Goal: Task Accomplishment & Management: Manage account settings

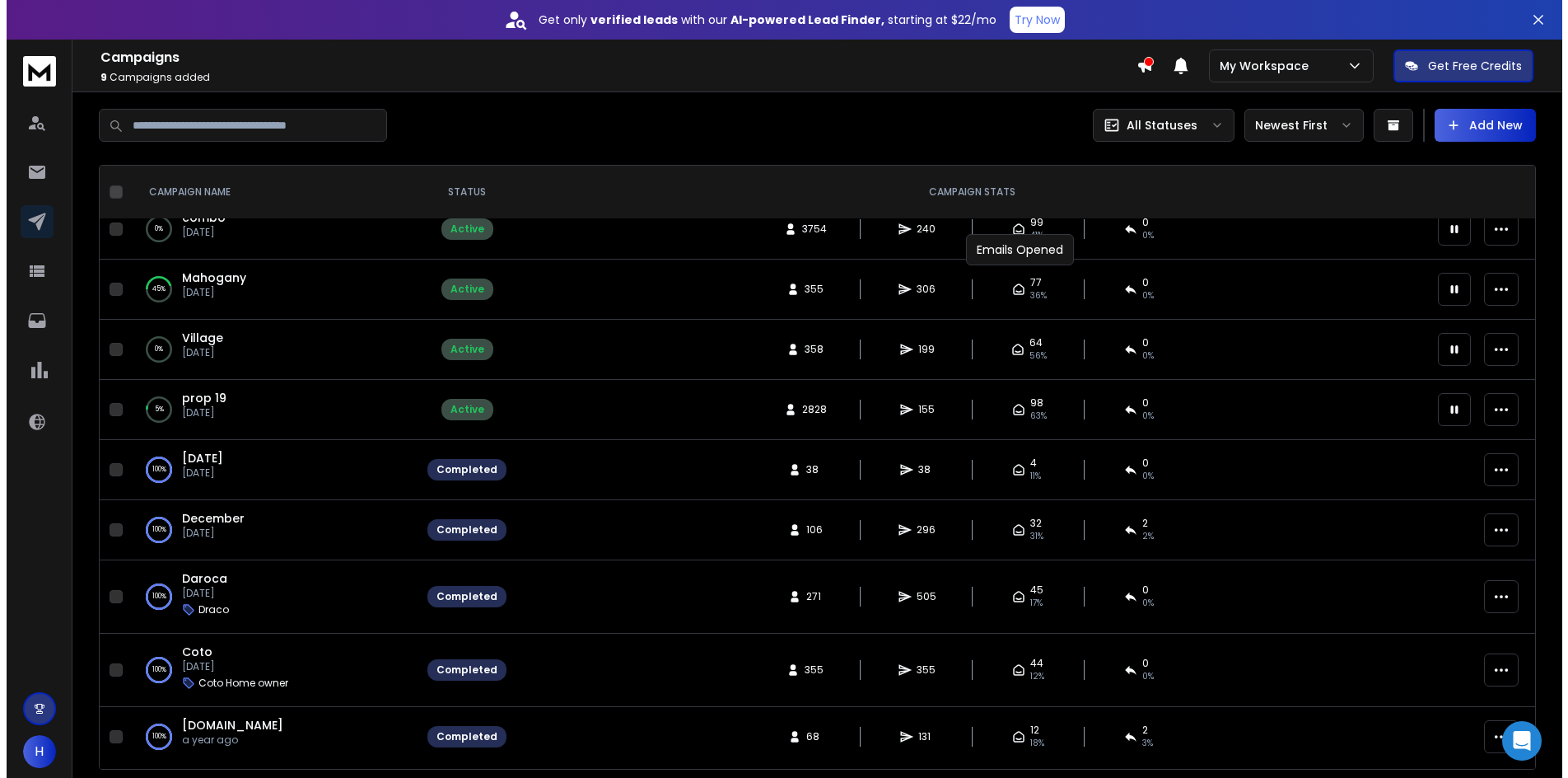
scroll to position [30, 0]
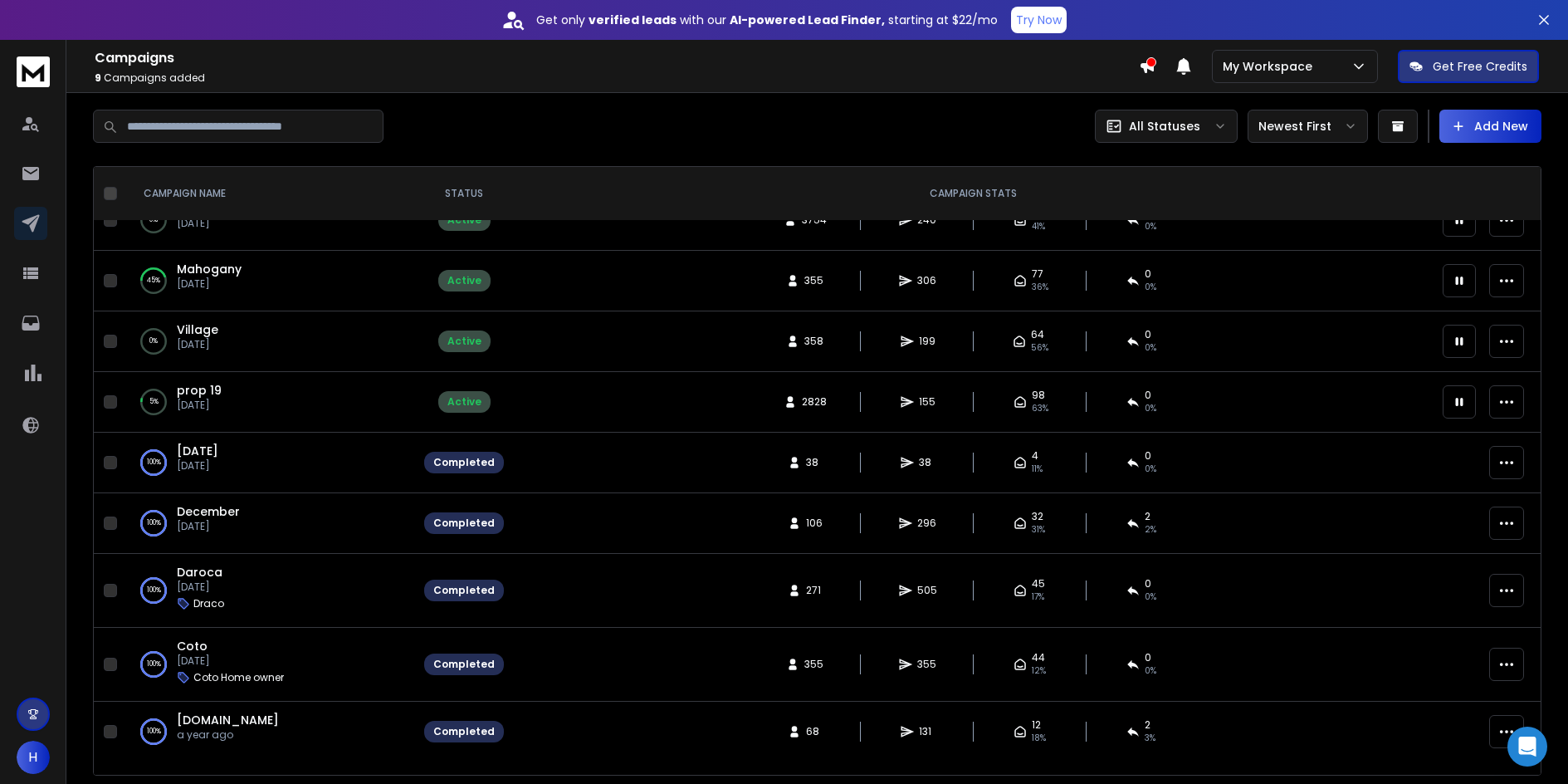
click at [1499, 462] on icon "button" at bounding box center [1507, 462] width 16 height 16
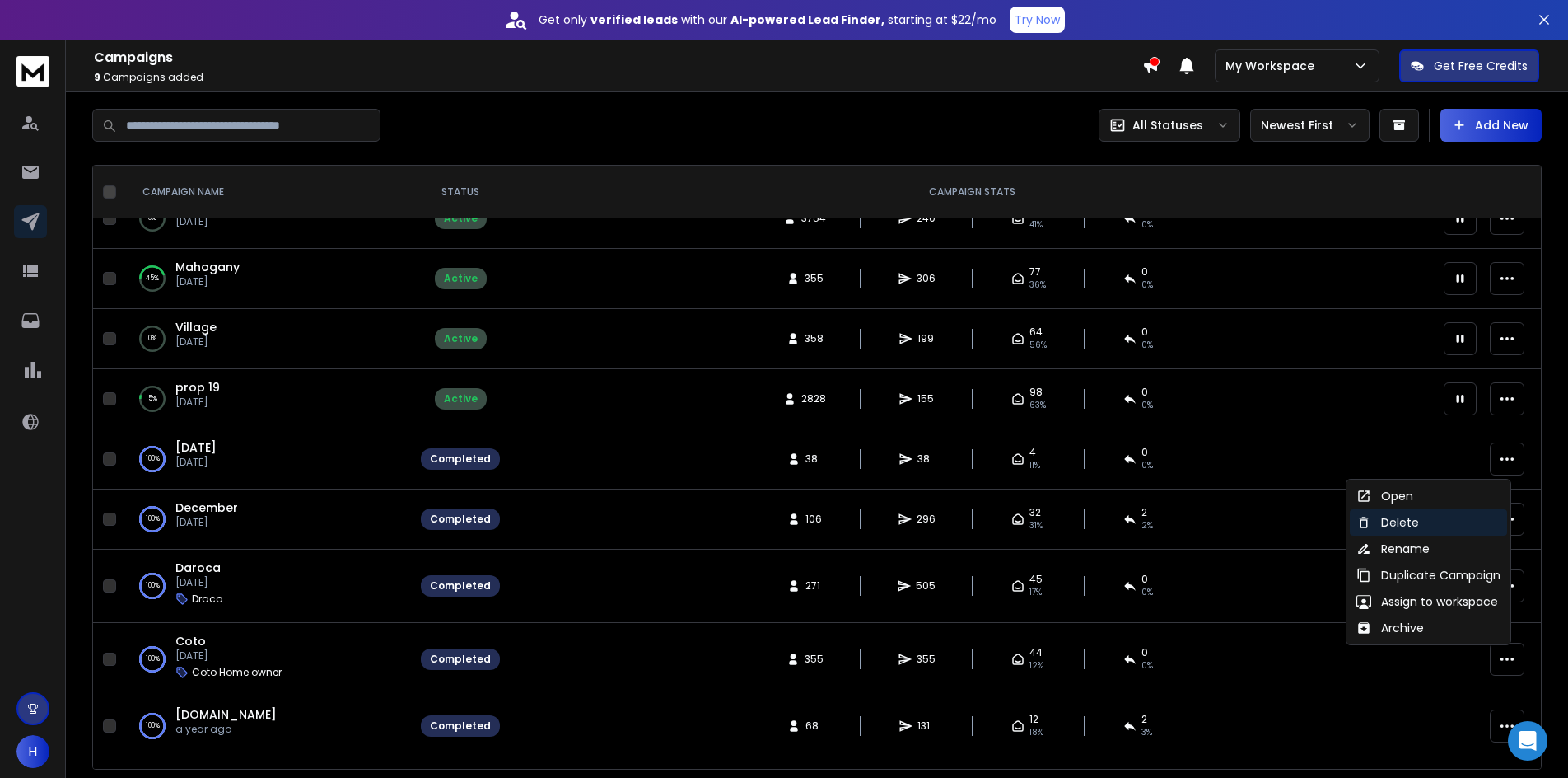
click at [1399, 520] on div "Delete" at bounding box center [1388, 522] width 62 height 16
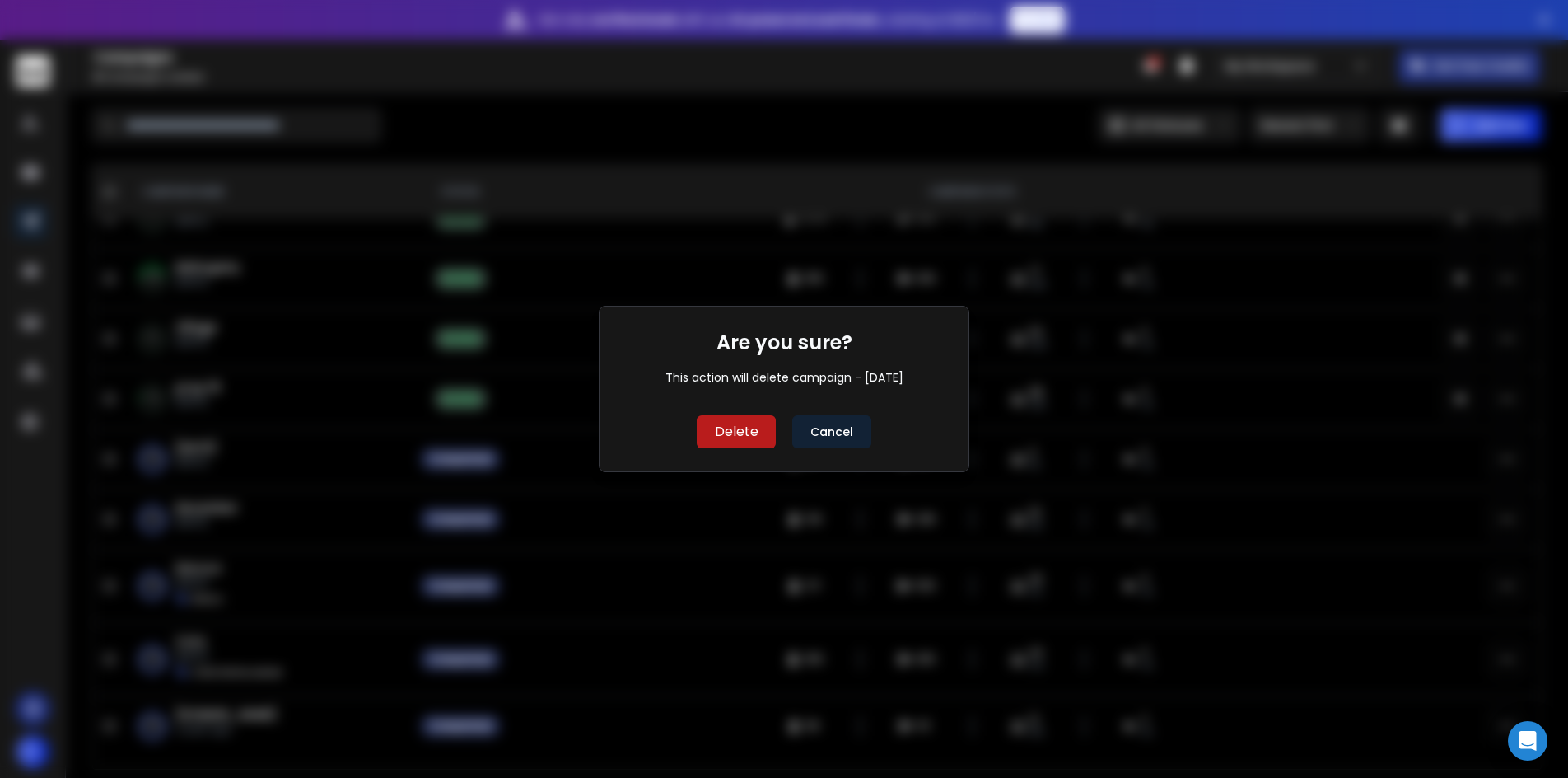
click at [741, 431] on button "Delete" at bounding box center [736, 431] width 79 height 33
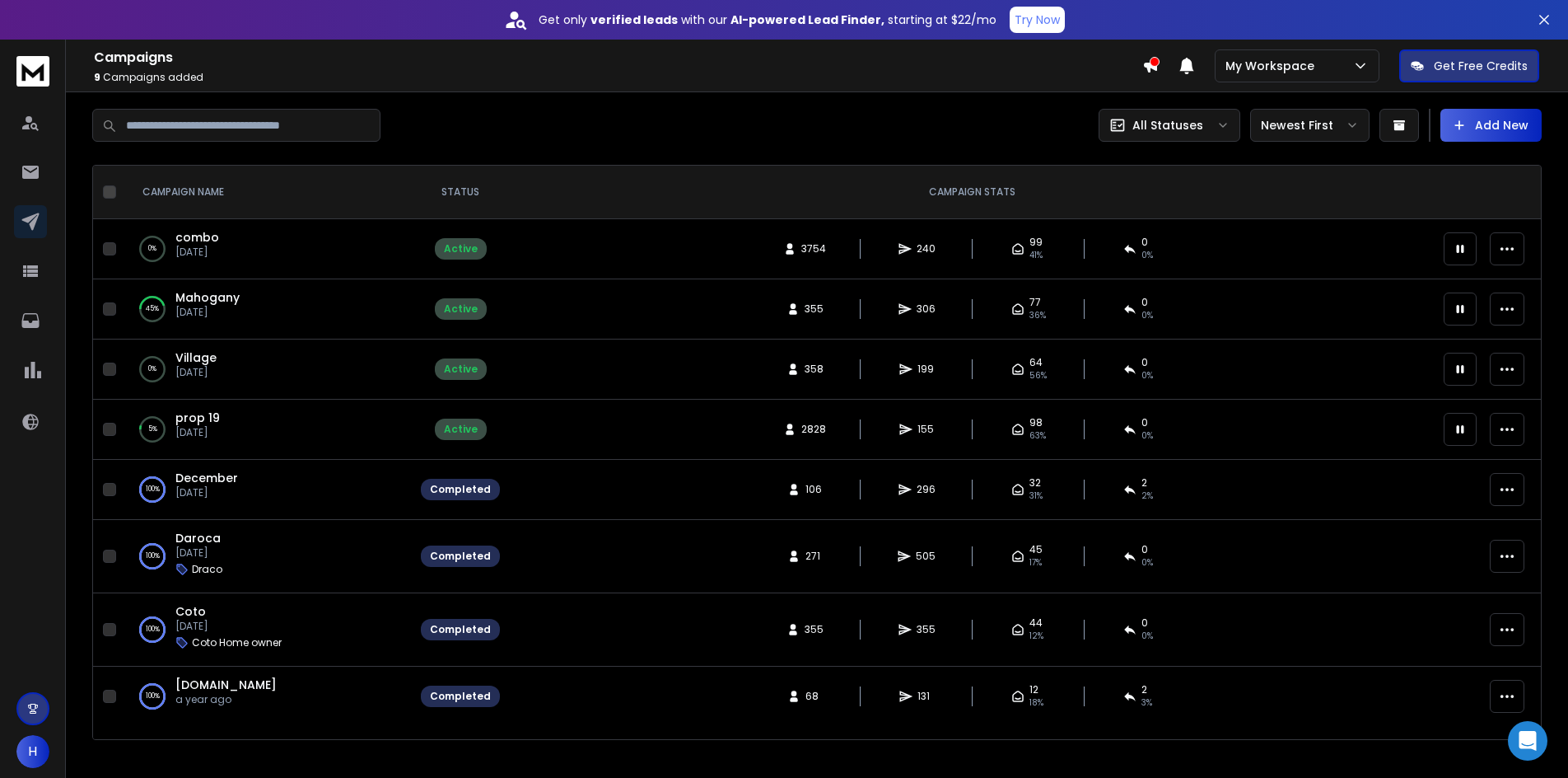
click at [1507, 485] on icon "button" at bounding box center [1507, 489] width 16 height 16
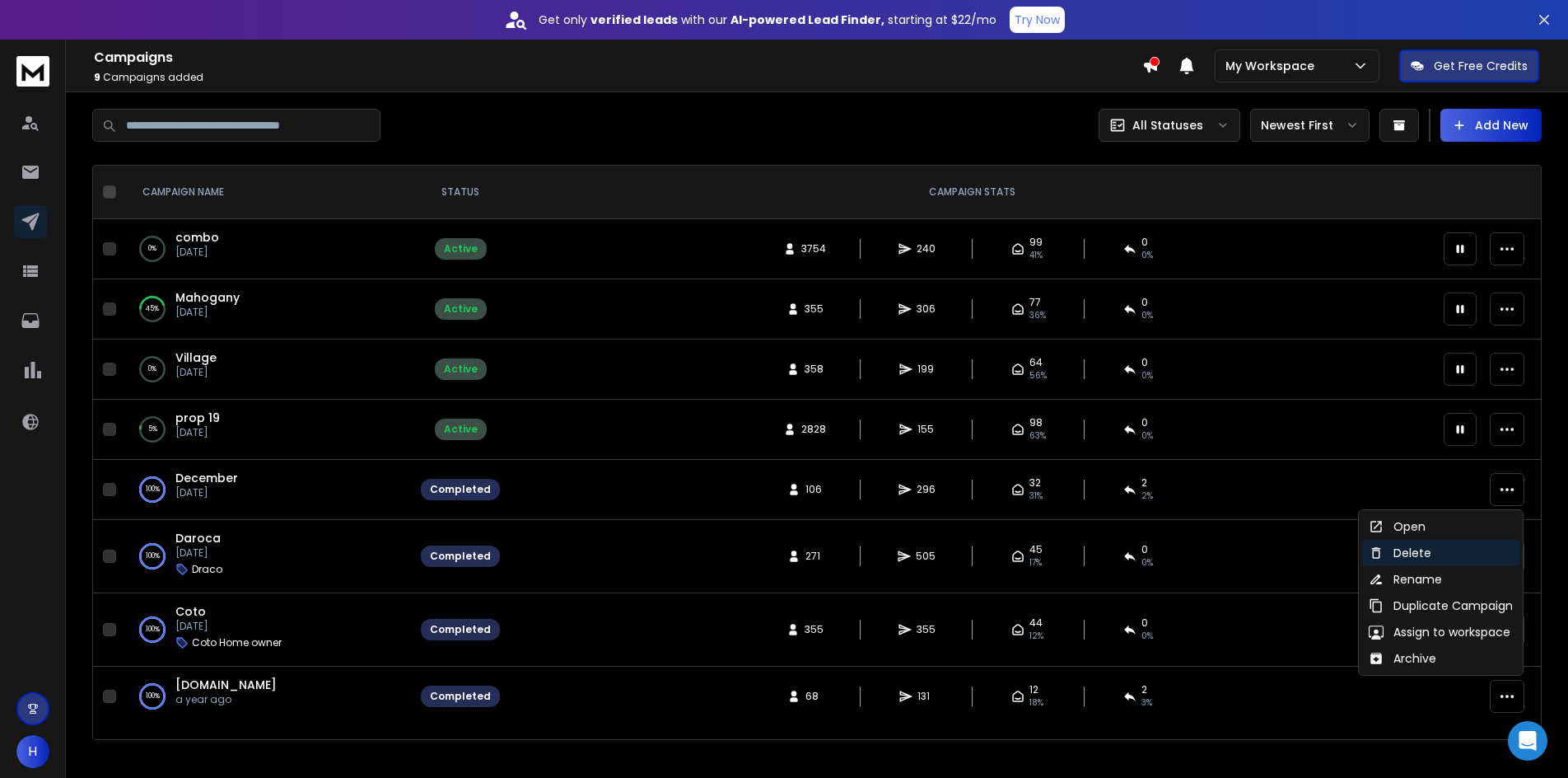
click at [1427, 553] on div "Delete" at bounding box center [1400, 553] width 62 height 16
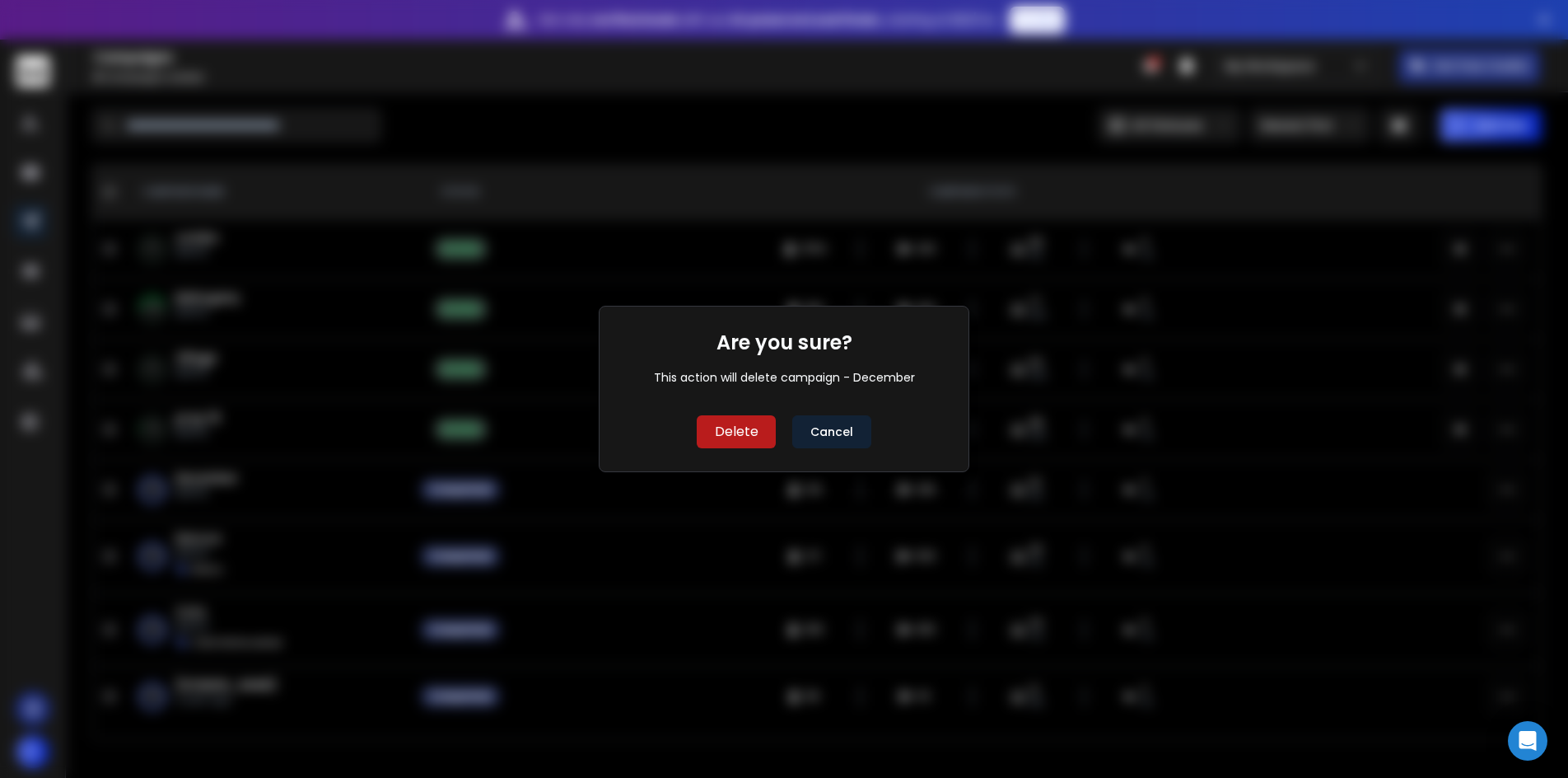
click at [724, 438] on button "Delete" at bounding box center [736, 431] width 79 height 33
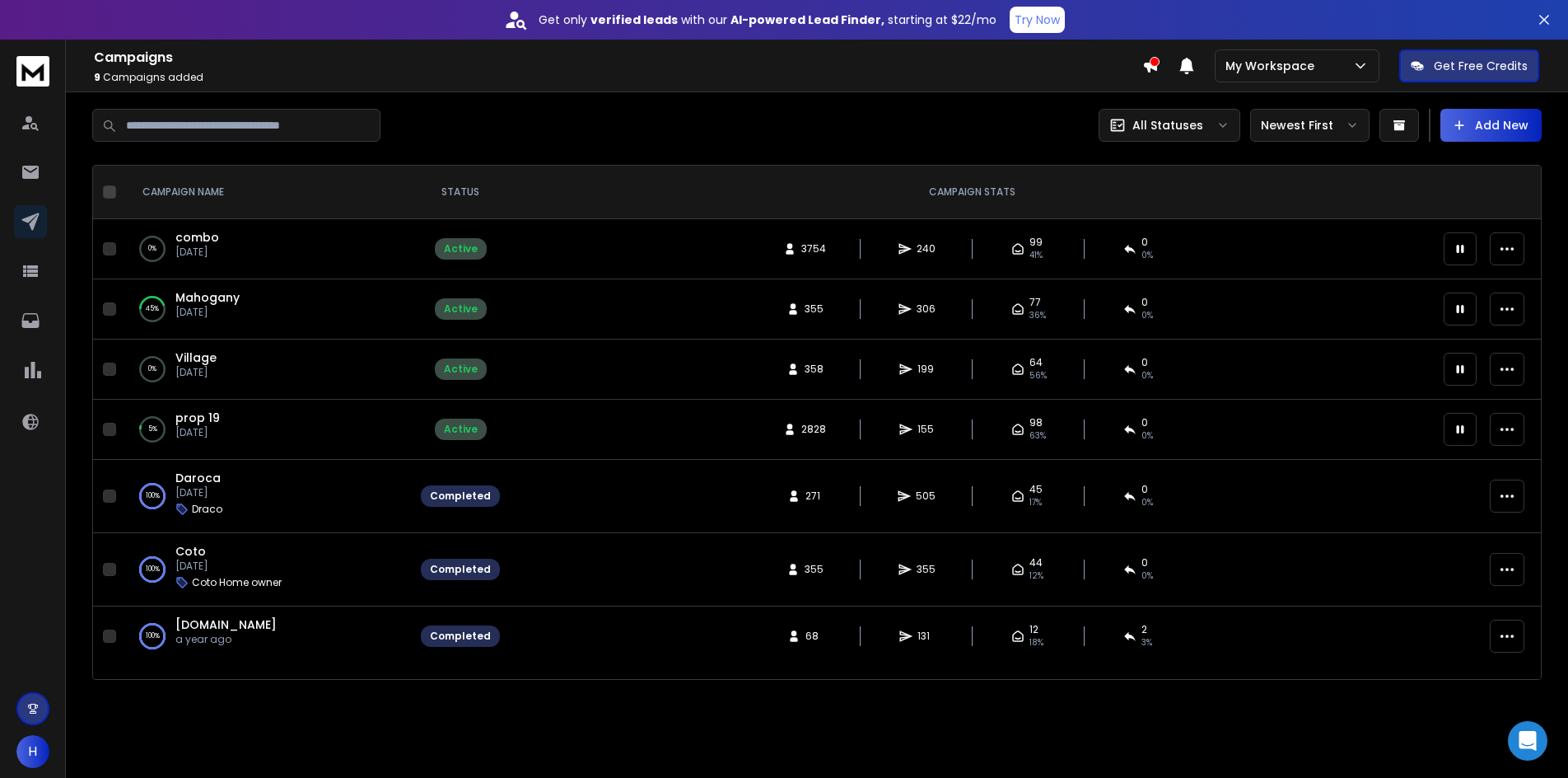
click at [1503, 494] on icon "button" at bounding box center [1507, 495] width 16 height 16
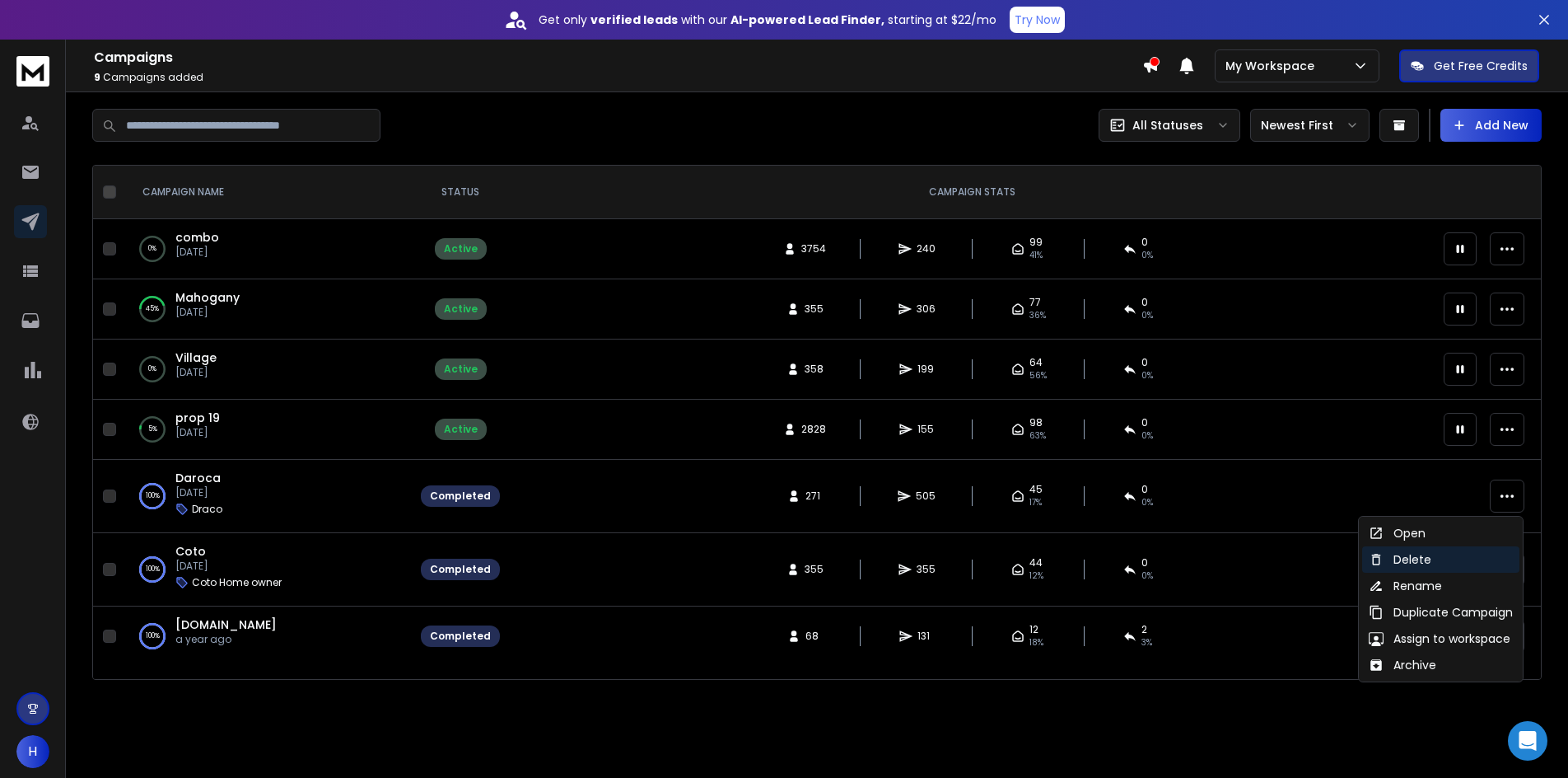
click at [1413, 558] on div "Delete" at bounding box center [1400, 559] width 62 height 16
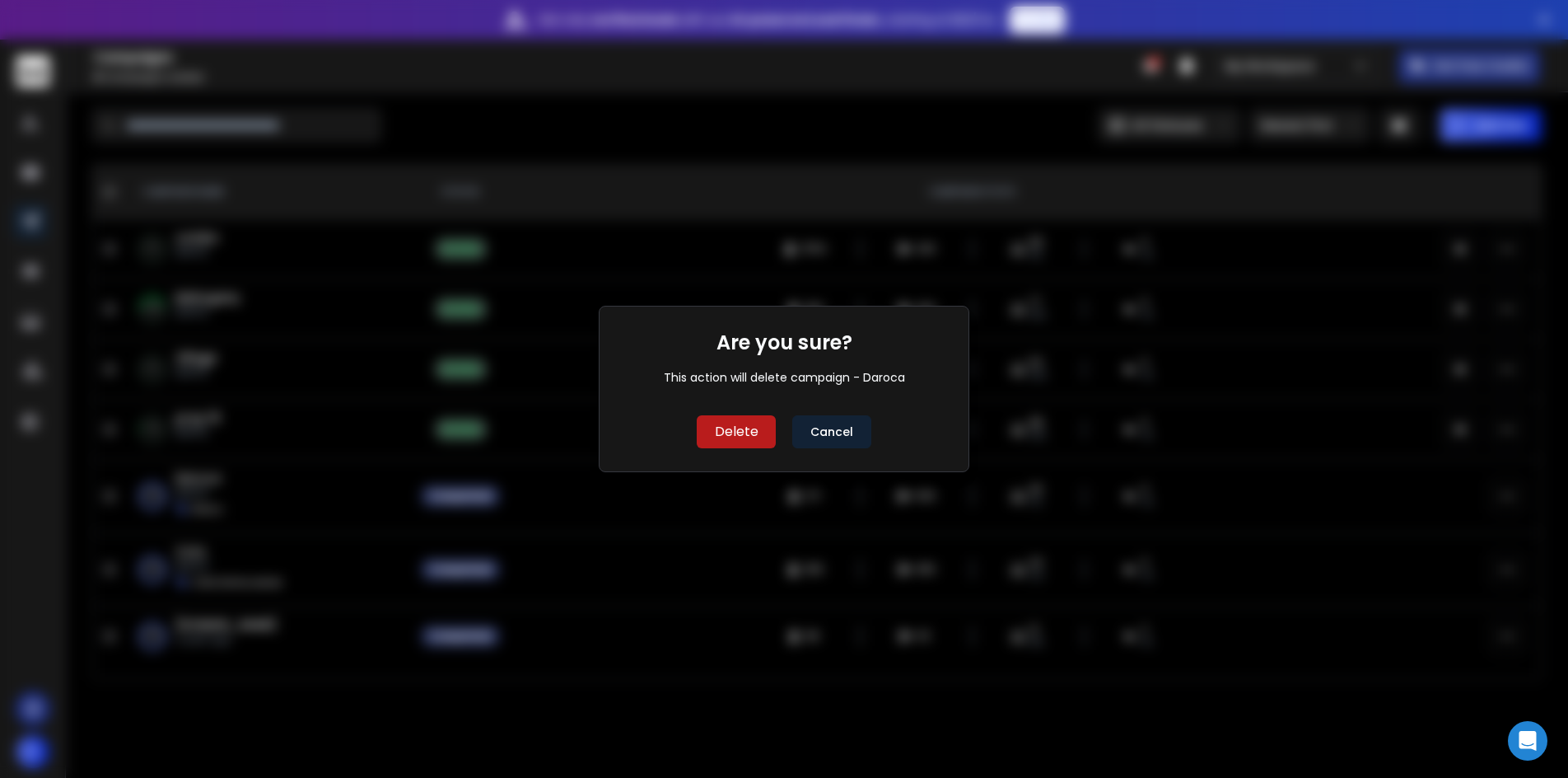
click at [738, 436] on button "Delete" at bounding box center [736, 431] width 79 height 33
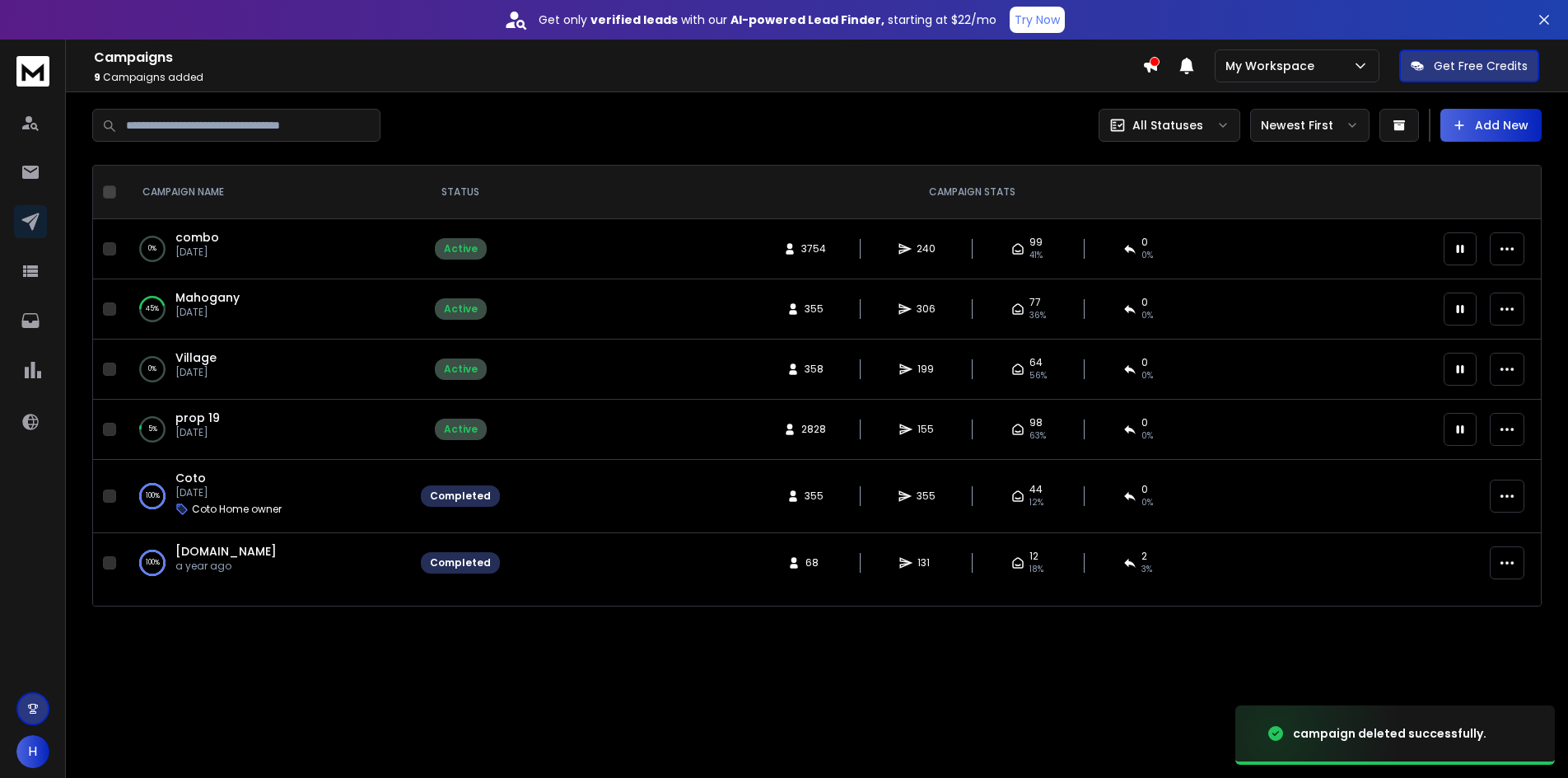
click at [1505, 490] on icon "button" at bounding box center [1507, 495] width 16 height 16
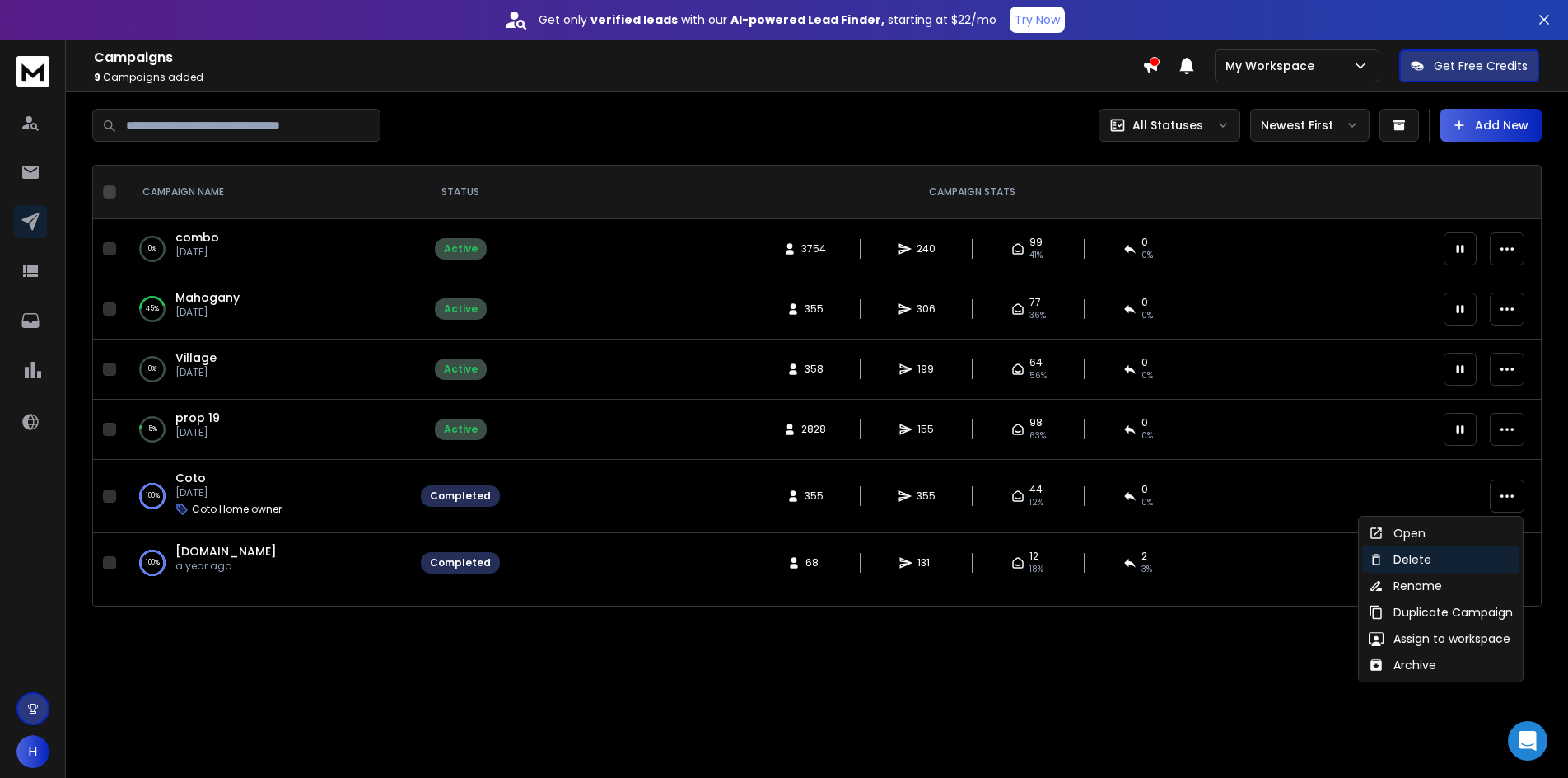
click at [1425, 558] on div "Delete" at bounding box center [1400, 559] width 62 height 16
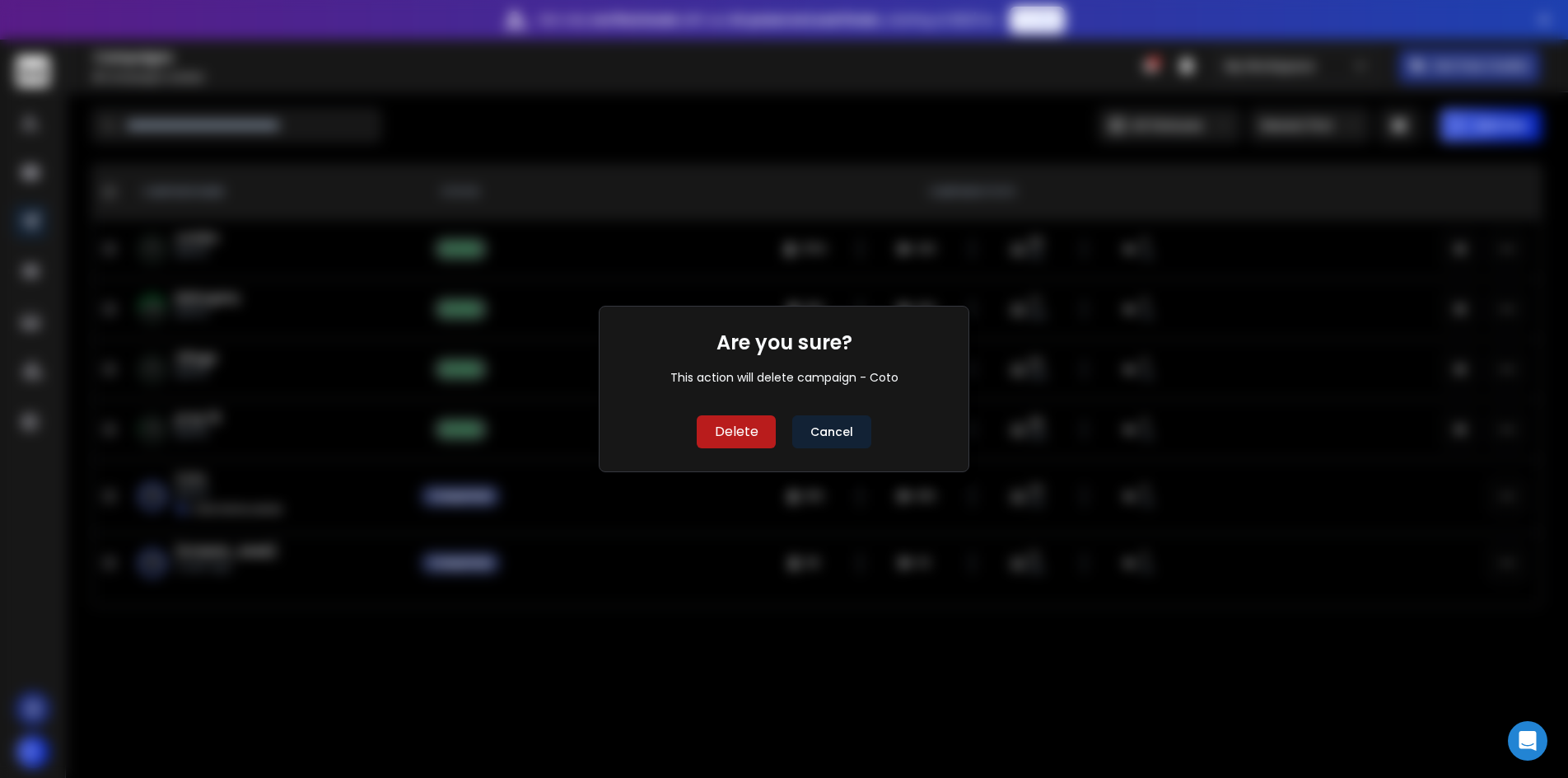
click at [733, 433] on button "Delete" at bounding box center [736, 431] width 79 height 33
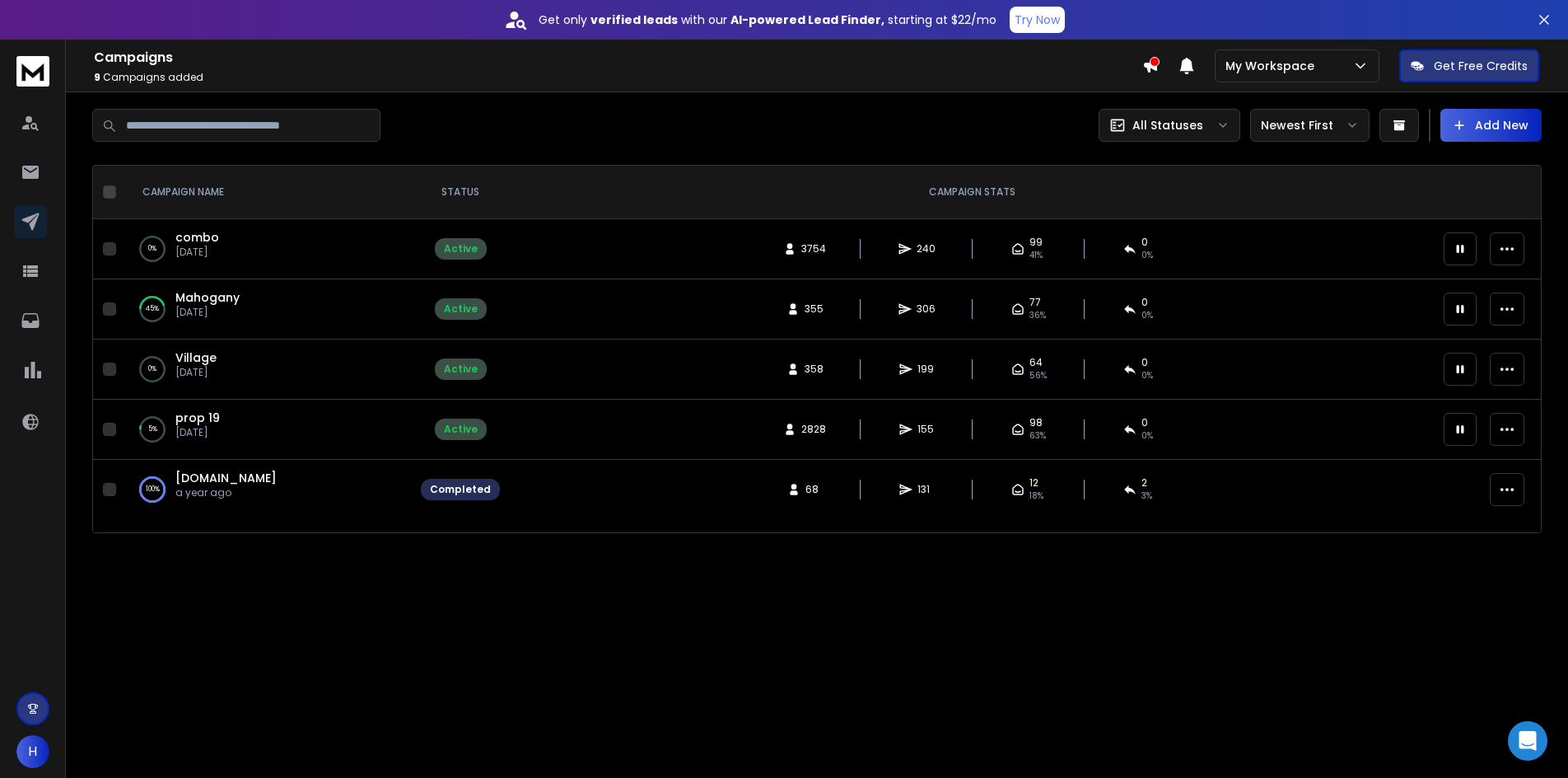
click at [1511, 493] on icon "button" at bounding box center [1507, 489] width 16 height 16
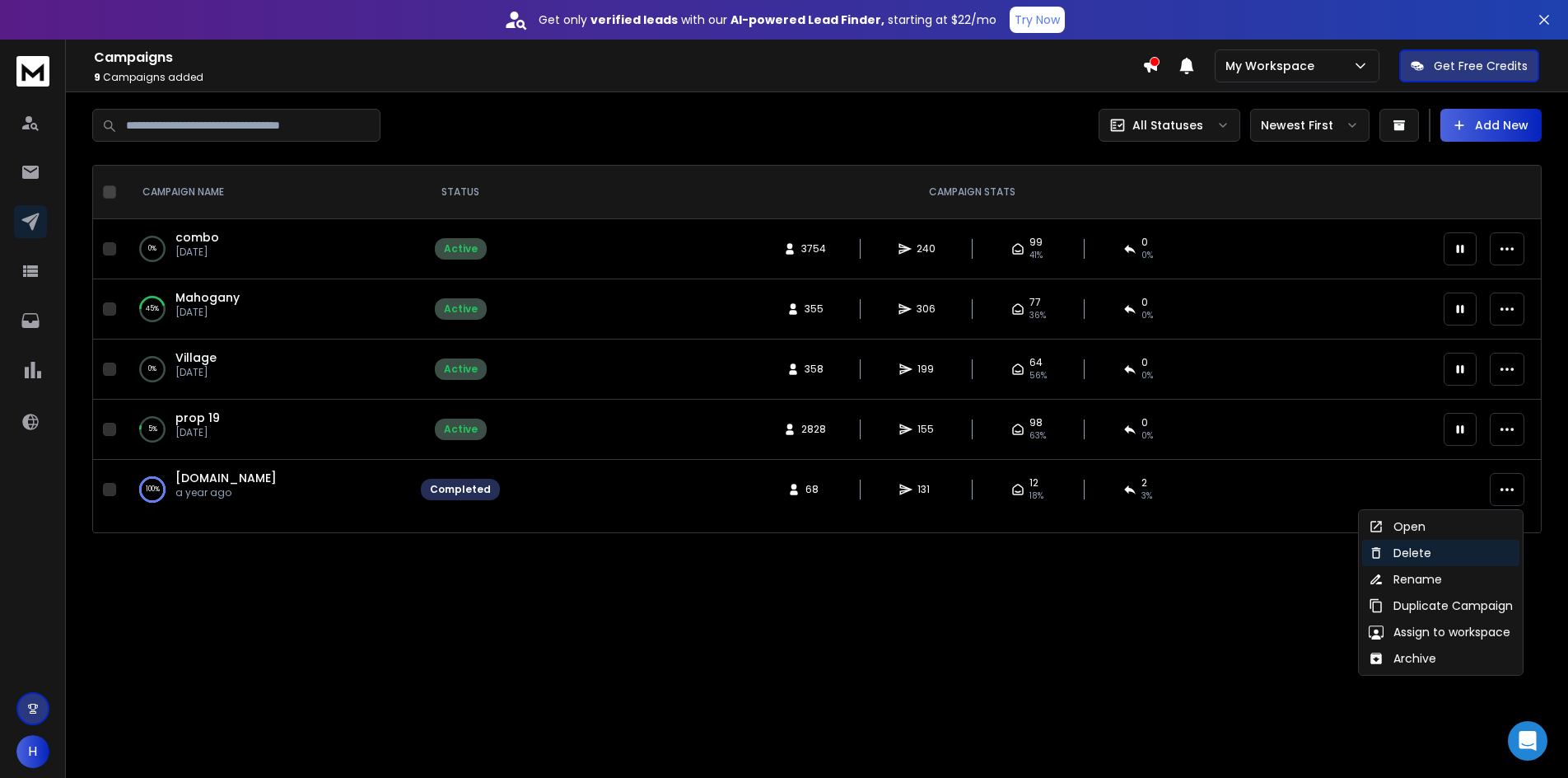
click at [1418, 550] on div "Delete" at bounding box center [1400, 553] width 62 height 16
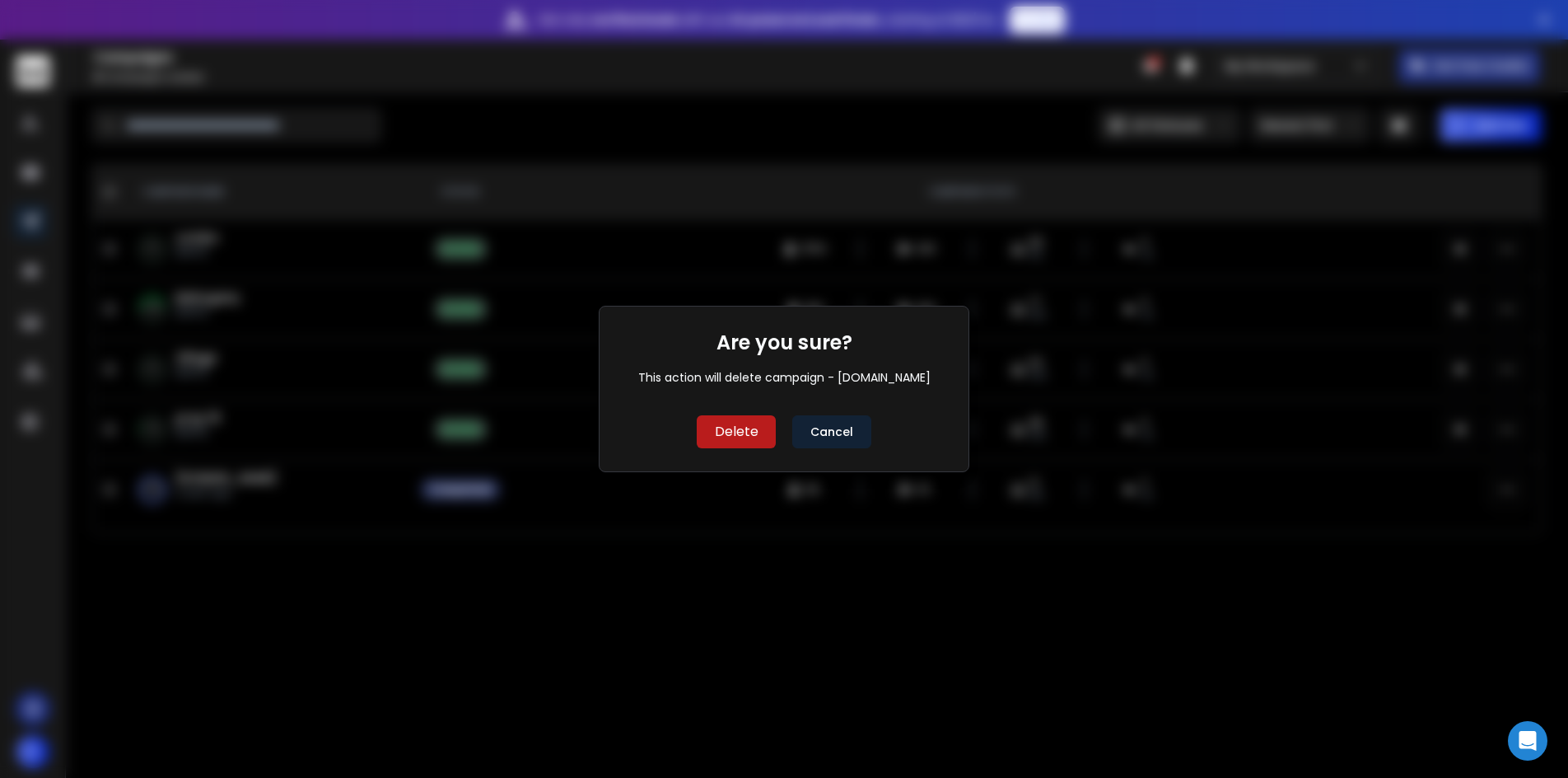
click at [733, 435] on button "Delete" at bounding box center [736, 431] width 79 height 33
